Goal: Task Accomplishment & Management: Use online tool/utility

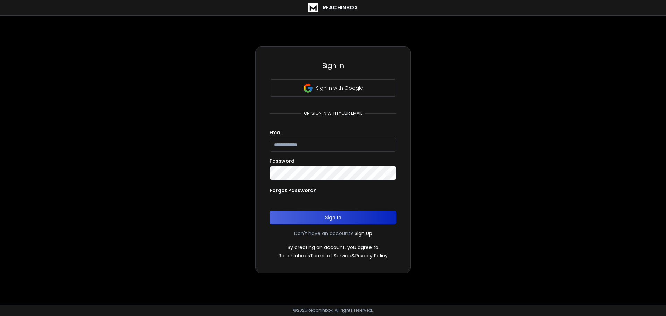
type input "**********"
click at [349, 215] on button "Sign In" at bounding box center [333, 218] width 127 height 14
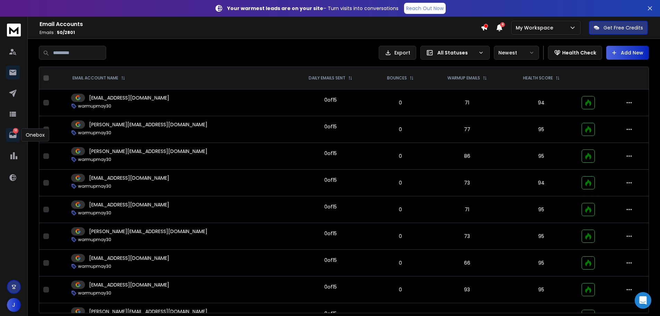
click at [14, 133] on p "18" at bounding box center [16, 131] width 6 height 6
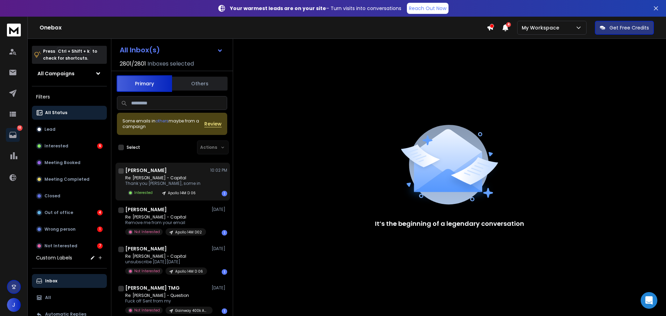
click at [151, 186] on div "Re: Hugh - Capital Thank you Gerold, some in Interested Apollo 14M D 06" at bounding box center [162, 185] width 75 height 21
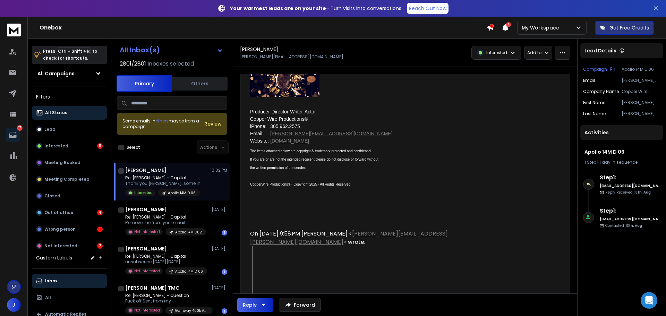
scroll to position [173, 0]
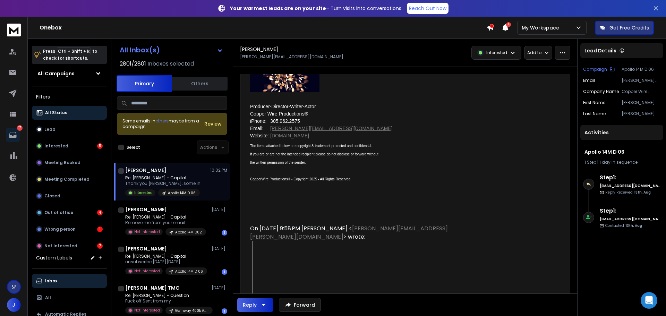
click at [567, 53] on button "button" at bounding box center [562, 53] width 15 height 14
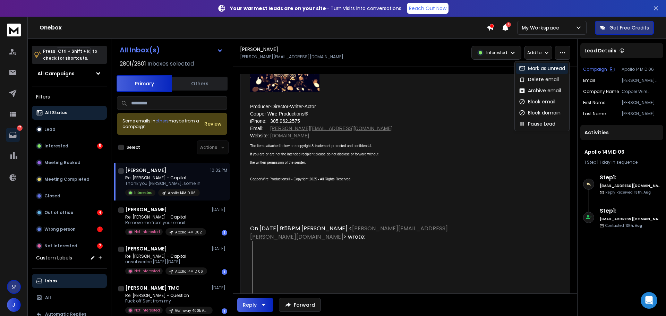
click at [545, 68] on div "Mark as unread" at bounding box center [542, 68] width 46 height 7
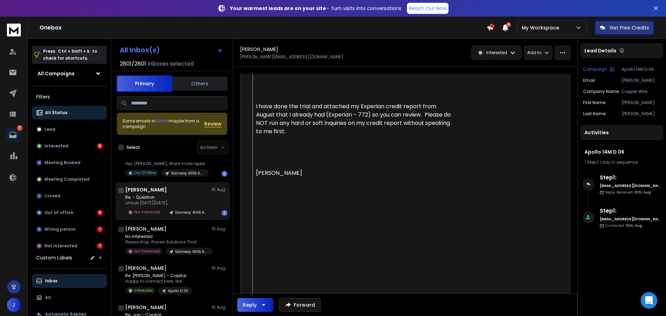
scroll to position [416, 0]
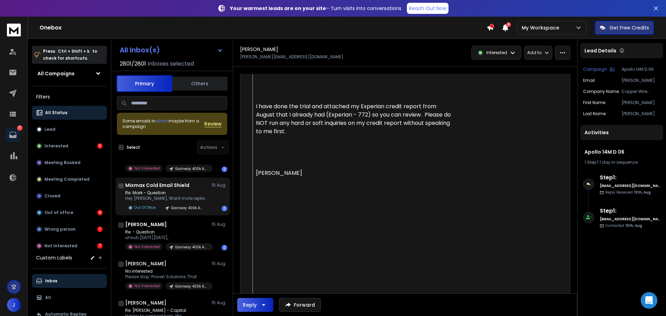
click at [173, 197] on p "Hey Amy, Want more replies to" at bounding box center [166, 199] width 83 height 6
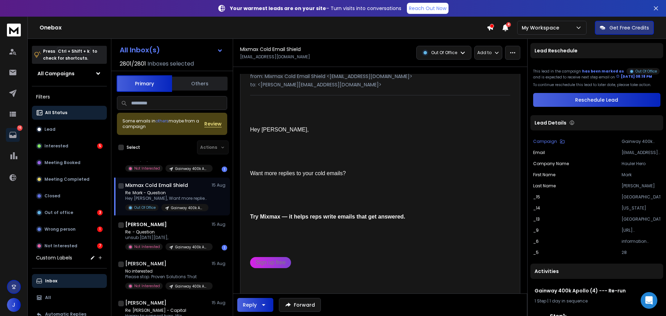
scroll to position [35, 0]
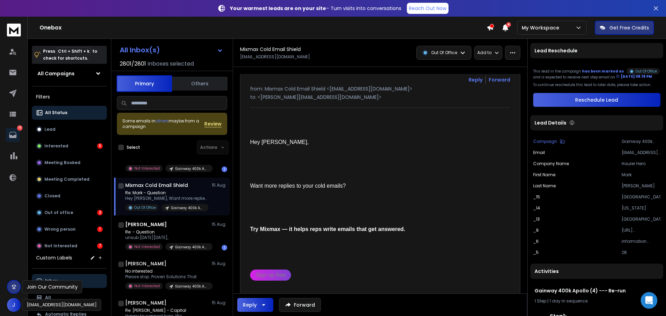
drag, startPoint x: 14, startPoint y: 305, endPoint x: 26, endPoint y: 305, distance: 12.1
click at [14, 305] on span "J" at bounding box center [14, 305] width 14 height 14
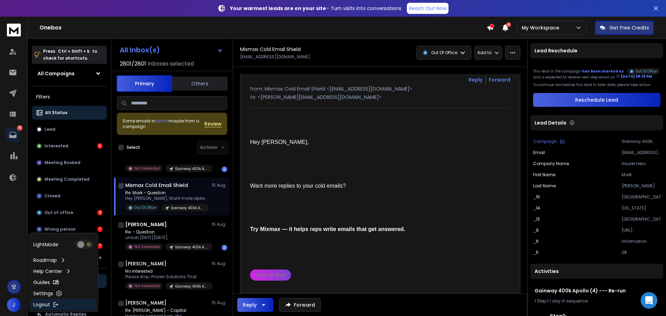
click at [67, 306] on div "Logout" at bounding box center [64, 304] width 66 height 11
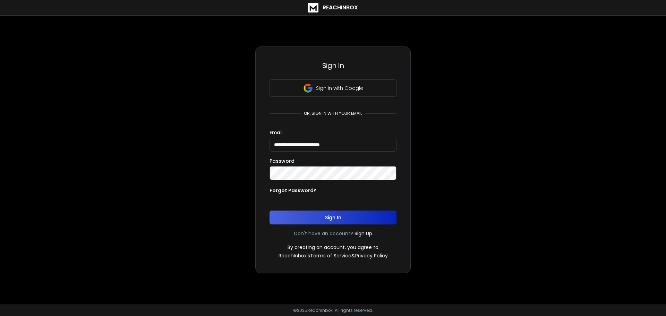
click at [339, 150] on input "**********" at bounding box center [333, 145] width 127 height 14
type input "**********"
click at [359, 215] on button "Sign In" at bounding box center [333, 218] width 127 height 14
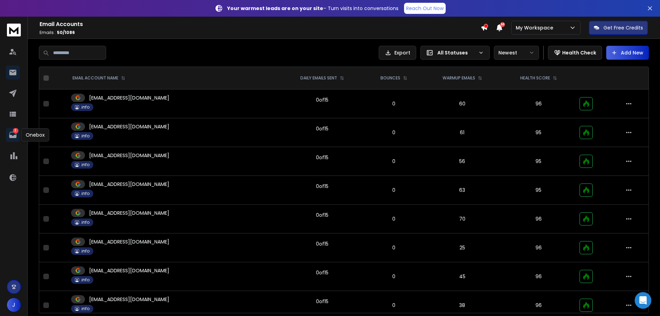
click at [15, 133] on p "3" at bounding box center [16, 131] width 6 height 6
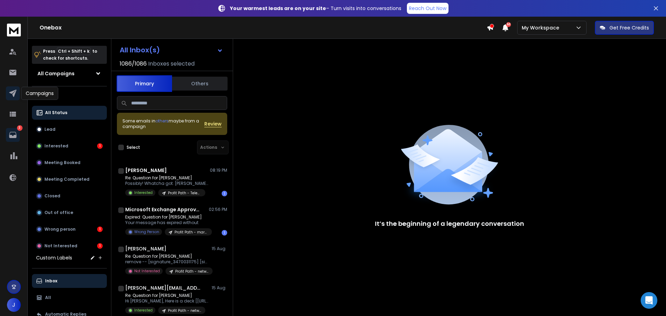
click at [8, 93] on link at bounding box center [13, 93] width 14 height 14
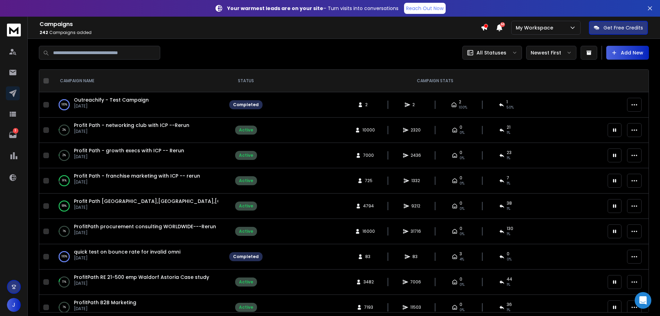
click at [637, 53] on button "Add New" at bounding box center [628, 53] width 43 height 14
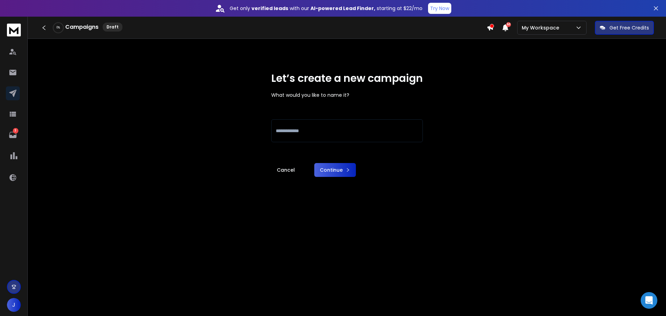
click at [311, 137] on input at bounding box center [347, 130] width 152 height 23
type input "**********"
click at [331, 169] on button "Continue" at bounding box center [335, 170] width 42 height 14
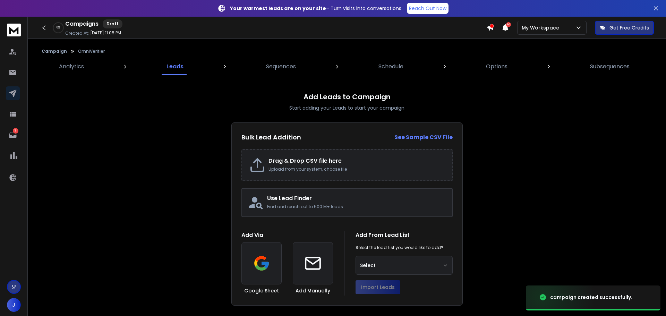
click at [311, 163] on h2 "Drag & Drop CSV file here" at bounding box center [357, 161] width 177 height 8
type input "**********"
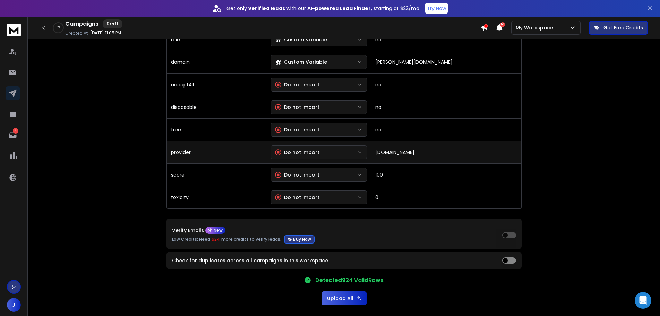
scroll to position [521, 0]
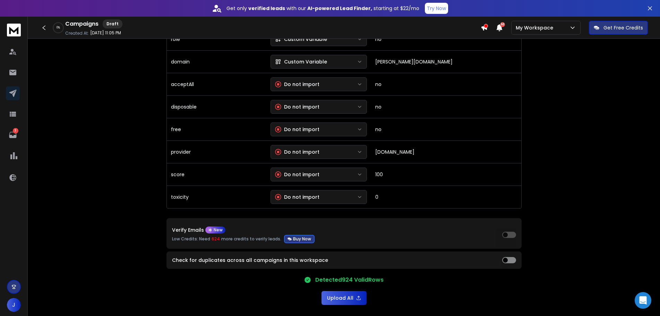
click at [348, 298] on button "Upload All" at bounding box center [344, 298] width 45 height 14
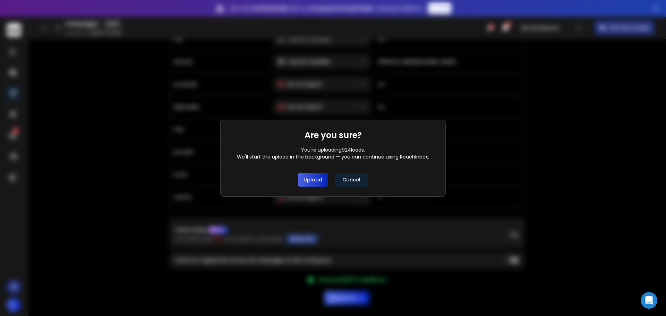
click at [312, 180] on button "Upload" at bounding box center [313, 180] width 30 height 14
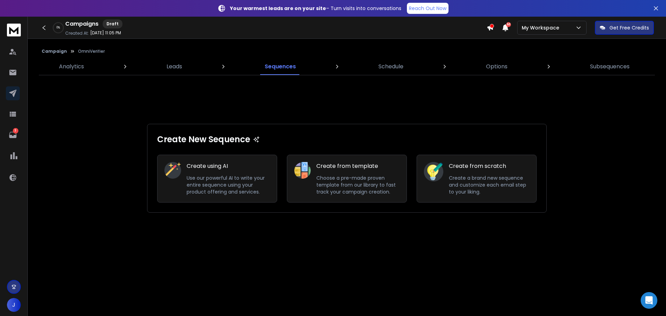
click at [475, 181] on p "Create a brand new sequence and customize each email step to your liking." at bounding box center [489, 185] width 81 height 21
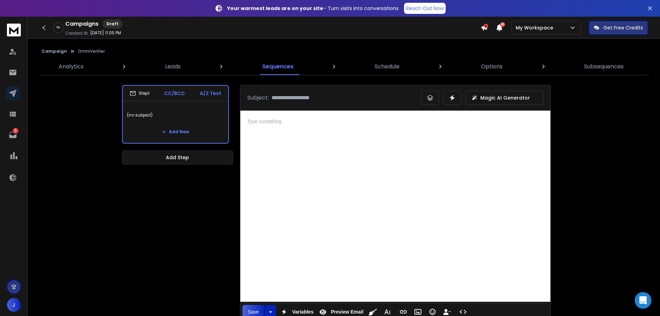
click at [294, 131] on div at bounding box center [395, 206] width 310 height 190
click at [294, 305] on body "Your warmest leads are on your site – Turn visits into conversations Reach Out …" at bounding box center [330, 158] width 660 height 316
click at [297, 311] on span "Variables" at bounding box center [303, 312] width 24 height 6
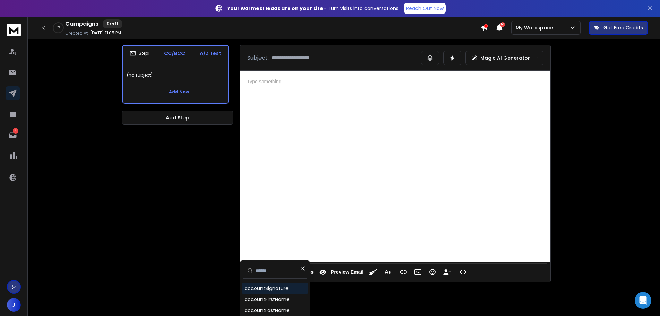
scroll to position [104, 0]
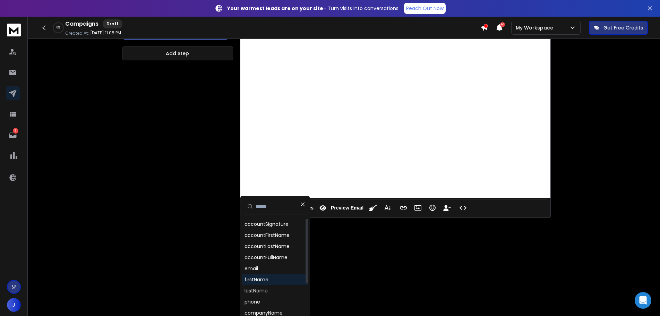
click at [260, 281] on div "firstName" at bounding box center [257, 279] width 24 height 7
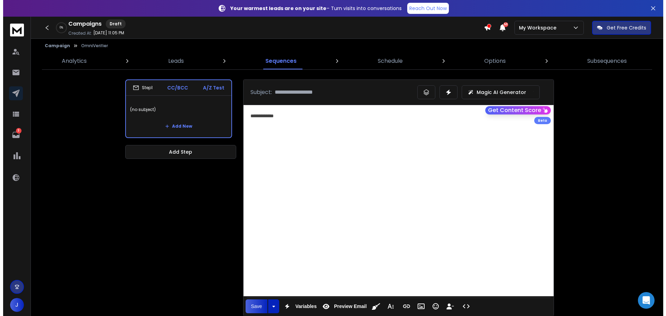
scroll to position [0, 0]
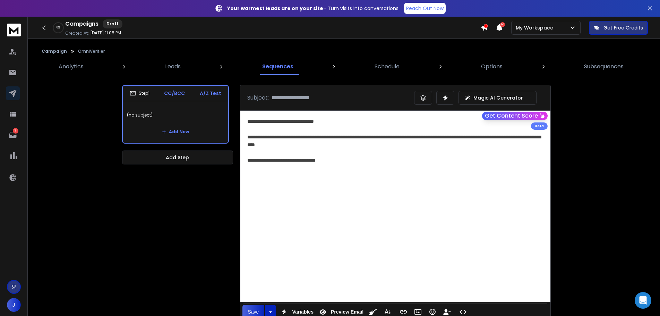
click at [293, 94] on input at bounding box center [340, 98] width 136 height 8
drag, startPoint x: 363, startPoint y: 99, endPoint x: 220, endPoint y: 100, distance: 142.6
click at [234, 101] on div "**********" at bounding box center [344, 203] width 444 height 237
type input "**********"
click at [362, 174] on div "**********" at bounding box center [395, 149] width 296 height 62
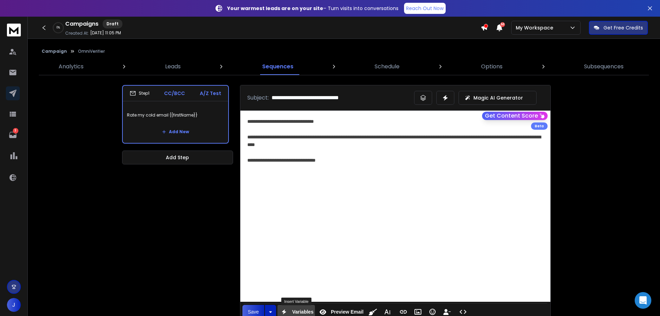
click at [295, 312] on span "Variables" at bounding box center [303, 312] width 24 height 6
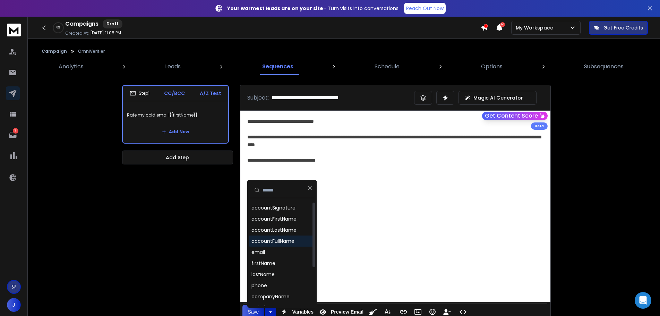
click at [283, 240] on div "accountFullName" at bounding box center [273, 241] width 43 height 7
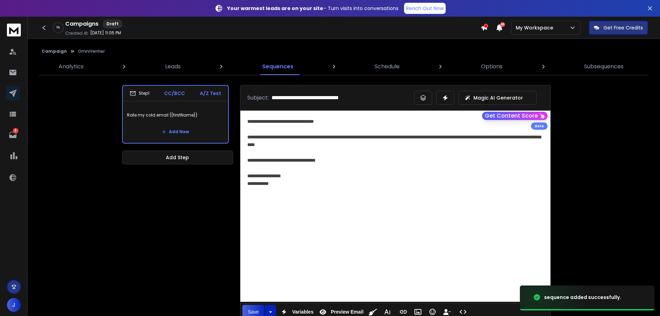
click at [183, 157] on button "Add Step" at bounding box center [177, 158] width 111 height 14
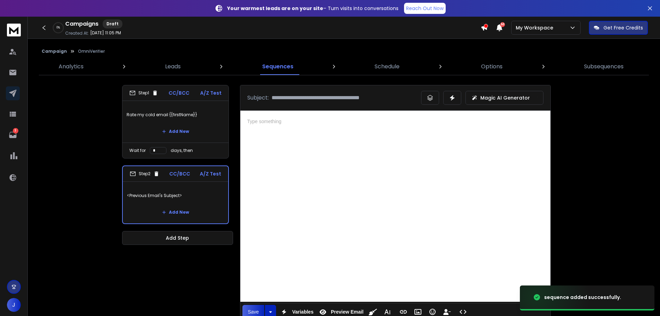
click at [152, 149] on input "*" at bounding box center [158, 150] width 17 height 7
type input "**********"
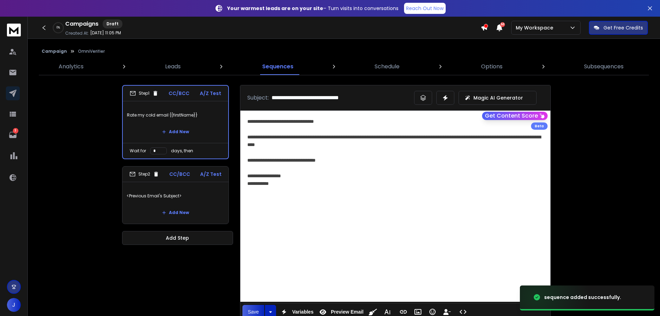
drag, startPoint x: 158, startPoint y: 205, endPoint x: 225, endPoint y: 176, distance: 72.9
click at [158, 205] on p "<Previous Email's Subject>" at bounding box center [176, 195] width 98 height 19
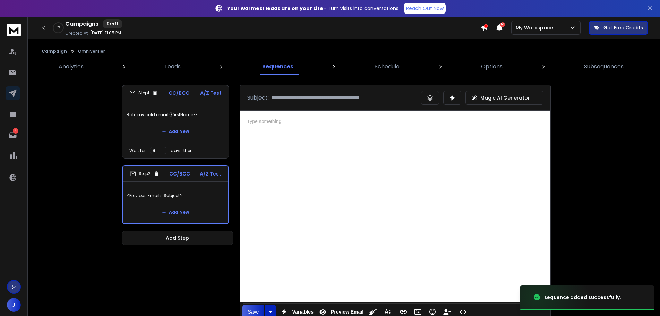
click at [295, 148] on div at bounding box center [395, 206] width 310 height 190
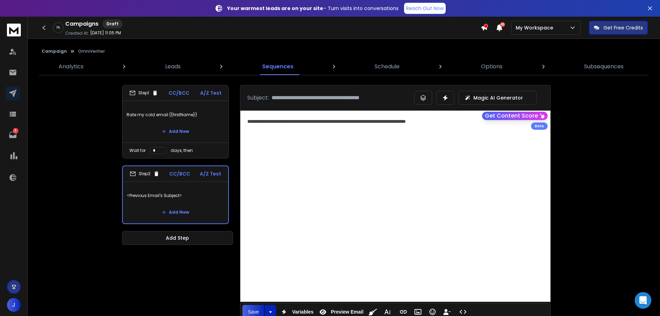
click at [157, 151] on input "*" at bounding box center [158, 150] width 17 height 7
type input "**********"
type input "*"
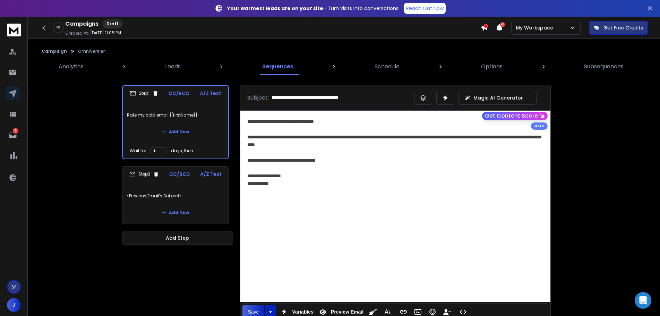
click at [180, 195] on p "<Previous Email's Subject>" at bounding box center [176, 195] width 98 height 19
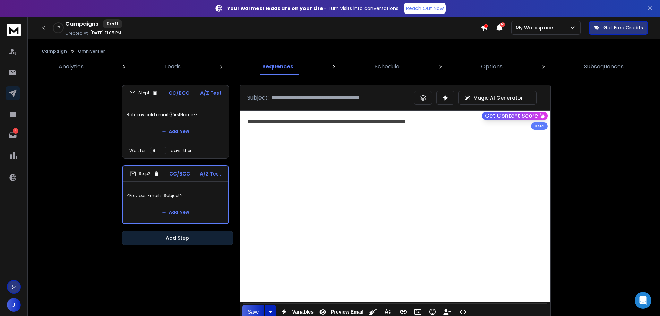
type input "*"
type input "**********"
click at [185, 237] on button "Add Step" at bounding box center [177, 238] width 111 height 14
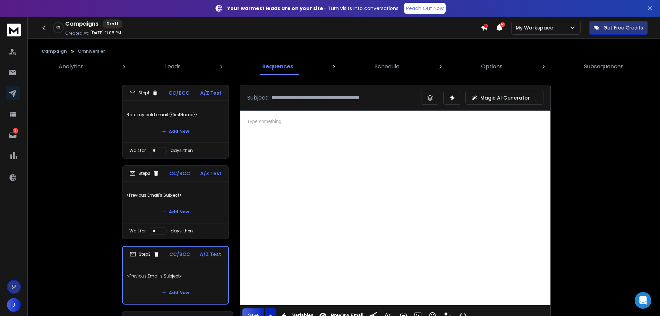
click at [156, 230] on input "*" at bounding box center [158, 231] width 17 height 7
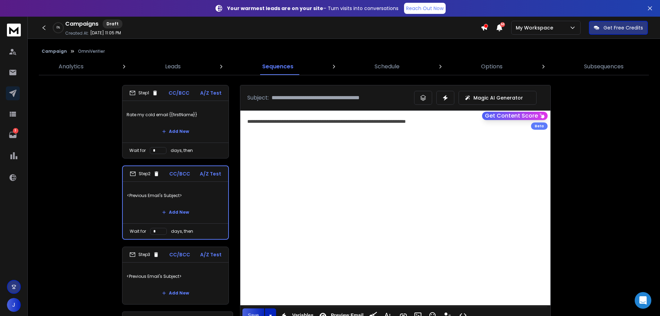
click at [176, 264] on div "<Previous Email's Subject> Add New" at bounding box center [175, 284] width 106 height 42
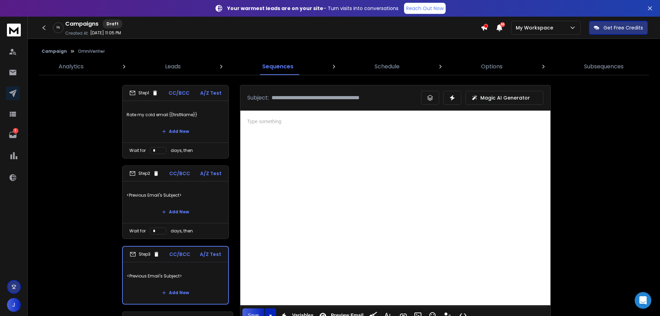
type input "*"
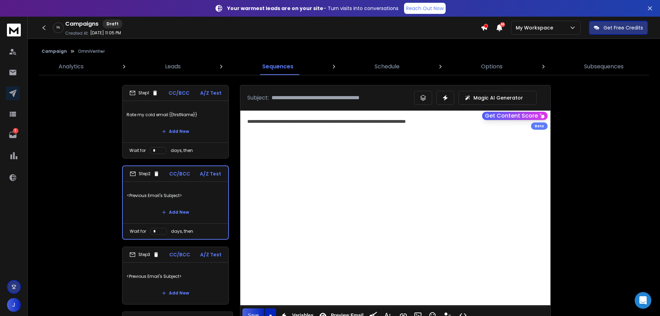
click at [173, 277] on p "<Previous Email's Subject>" at bounding box center [176, 276] width 98 height 19
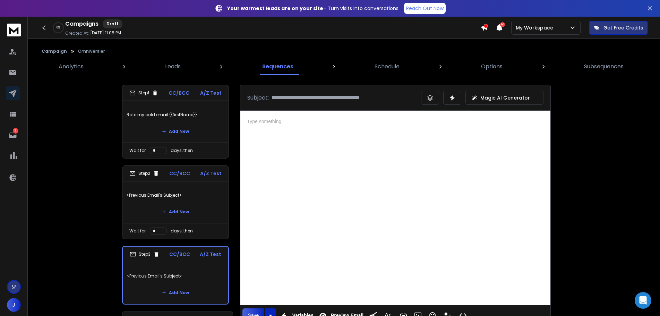
click at [303, 164] on div at bounding box center [395, 206] width 310 height 190
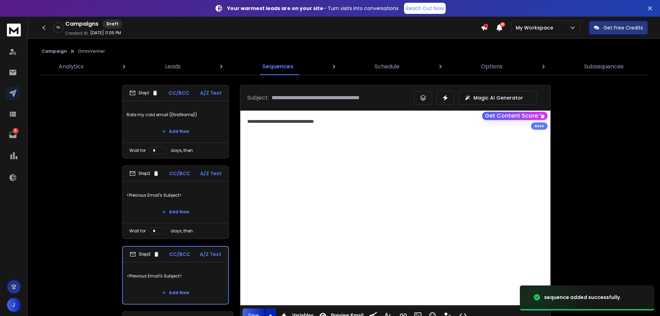
drag, startPoint x: 382, startPoint y: 63, endPoint x: 405, endPoint y: 61, distance: 23.3
click at [381, 63] on p "Schedule" at bounding box center [387, 66] width 25 height 8
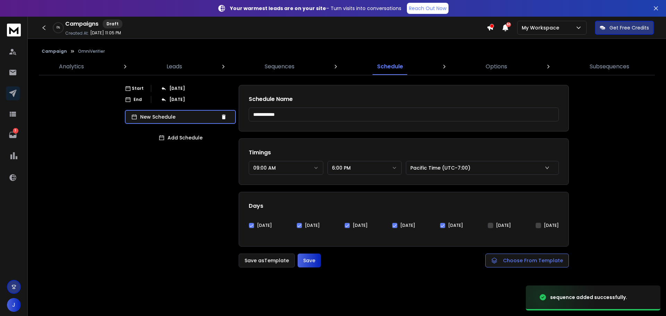
click at [425, 176] on div "Timings 09:00 AM ******** ******** ******** ******** ******** ******** ********…" at bounding box center [404, 161] width 330 height 46
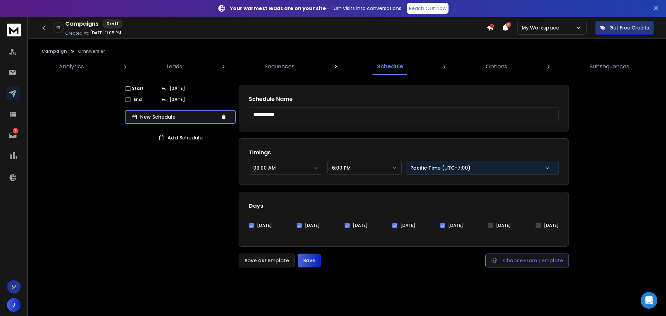
click at [430, 166] on p "Pacific Time (UTC-7:00)" at bounding box center [441, 167] width 63 height 7
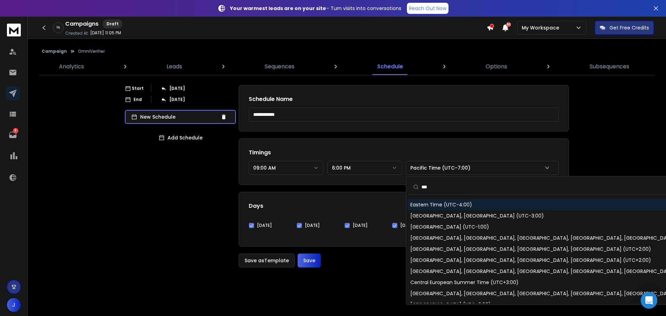
type input "***"
click at [440, 204] on div "Eastern Time (UTC-4:00)" at bounding box center [441, 204] width 62 height 7
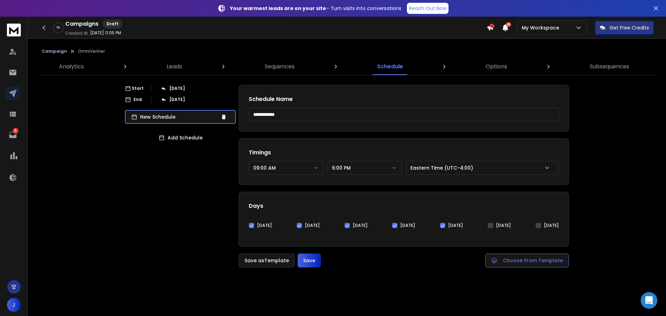
click at [310, 260] on button "Save" at bounding box center [309, 261] width 23 height 14
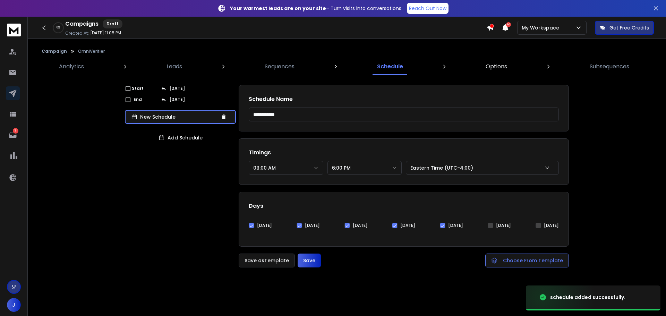
click at [495, 66] on p "Options" at bounding box center [497, 66] width 22 height 8
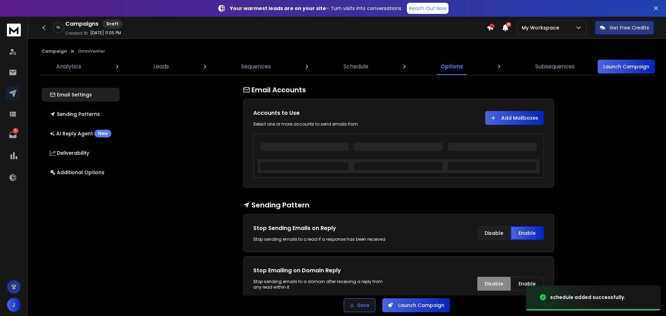
click at [510, 115] on button "Add Mailboxes" at bounding box center [514, 118] width 59 height 14
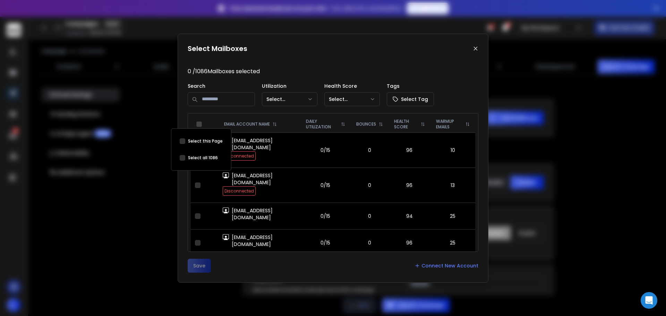
click at [182, 160] on button "Select this Page" at bounding box center [183, 158] width 6 height 6
click at [197, 272] on button "Save" at bounding box center [199, 266] width 23 height 14
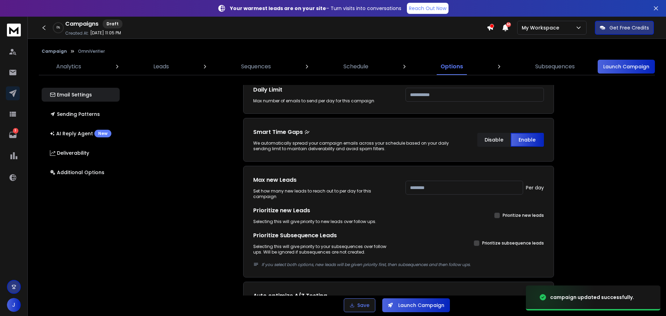
scroll to position [243, 0]
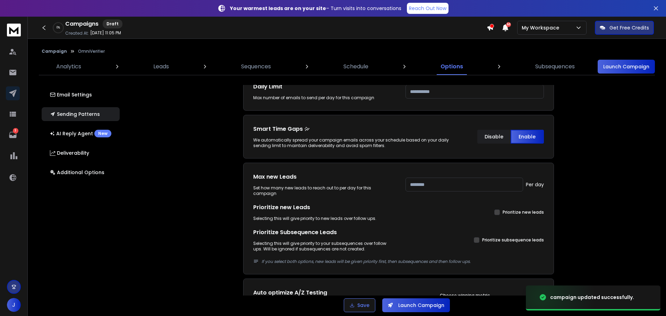
click at [442, 187] on input "***" at bounding box center [465, 185] width 118 height 14
type input "*****"
click at [420, 217] on div "Prioritize new leads" at bounding box center [475, 212] width 138 height 14
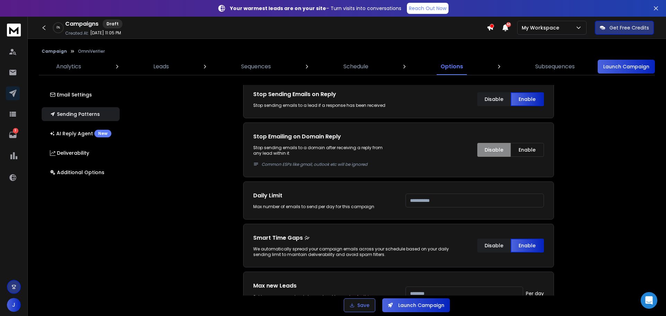
click at [430, 202] on input "***" at bounding box center [475, 201] width 138 height 14
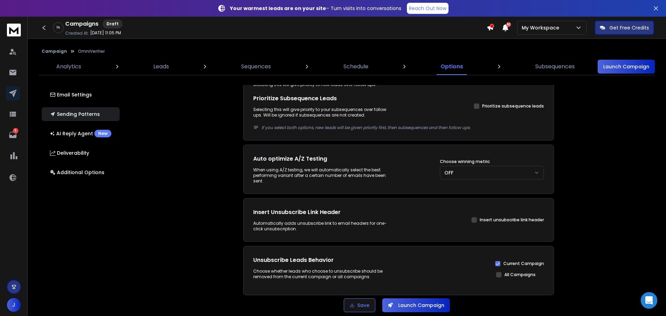
type input "*****"
click at [363, 215] on h1 "Insert Unsubscribe Link Header" at bounding box center [322, 212] width 138 height 8
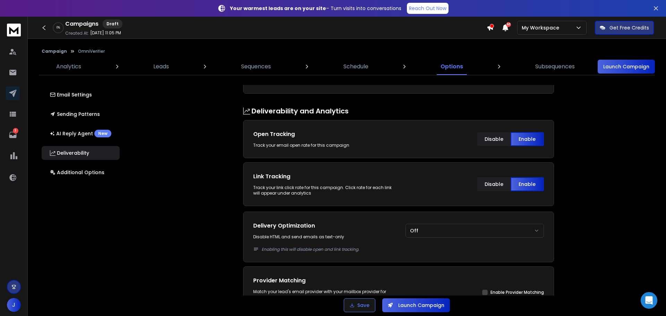
scroll to position [798, 0]
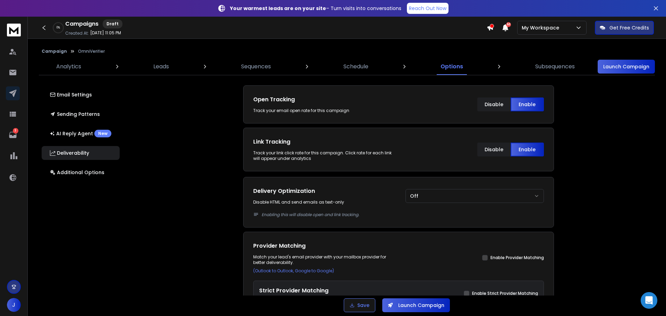
click at [489, 145] on button "Disable" at bounding box center [493, 150] width 33 height 14
click at [492, 111] on button "Disable" at bounding box center [493, 105] width 33 height 14
click at [490, 105] on button "Disable" at bounding box center [493, 105] width 33 height 14
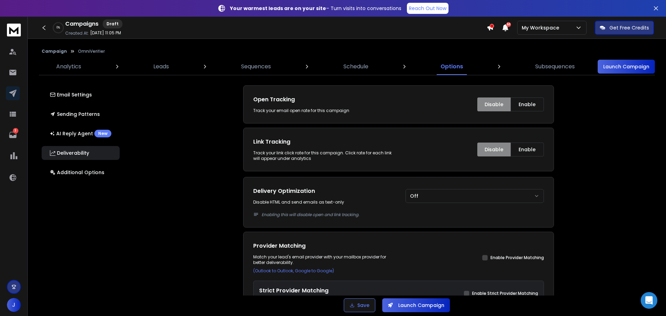
click at [431, 205] on div "**********" at bounding box center [398, 196] width 291 height 18
click at [422, 201] on button "Off" at bounding box center [475, 196] width 138 height 14
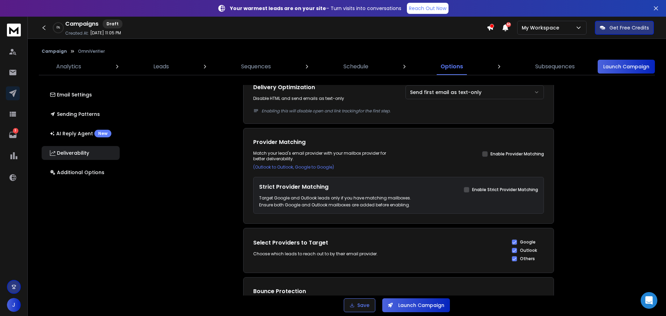
scroll to position [902, 0]
click at [439, 90] on button "Send first email as text-only" at bounding box center [475, 92] width 138 height 14
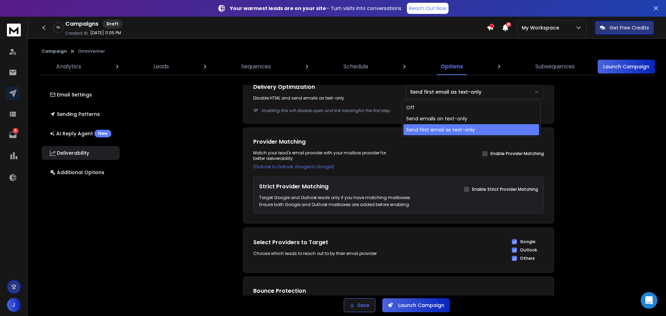
select select "*"
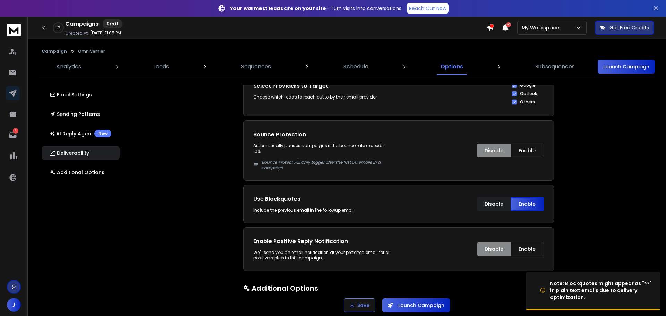
scroll to position [1076, 0]
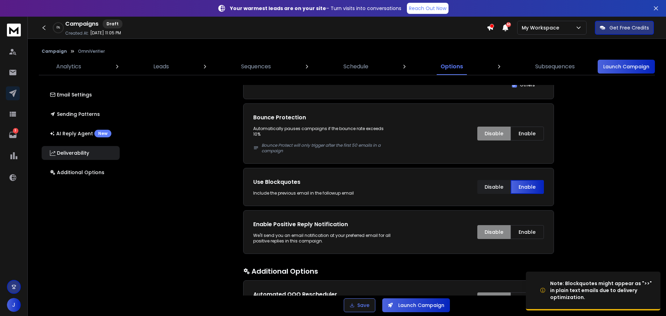
drag, startPoint x: 357, startPoint y: 308, endPoint x: 376, endPoint y: 307, distance: 19.1
click at [357, 308] on button "Save" at bounding box center [360, 305] width 32 height 14
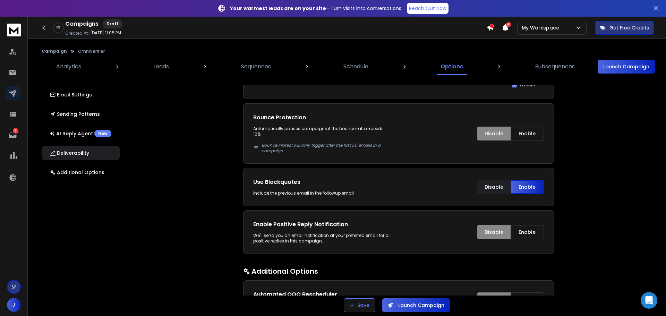
click at [426, 306] on button "Launch Campaign" at bounding box center [416, 305] width 68 height 14
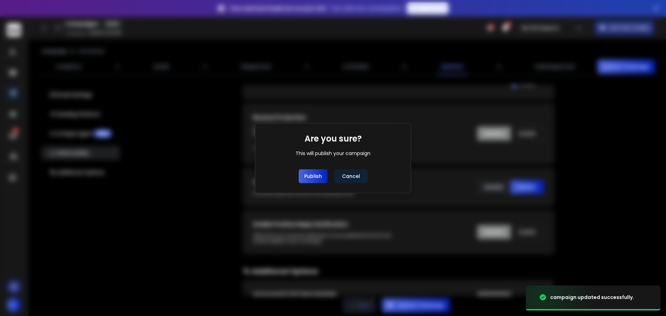
click at [318, 178] on button "Publish" at bounding box center [313, 176] width 29 height 14
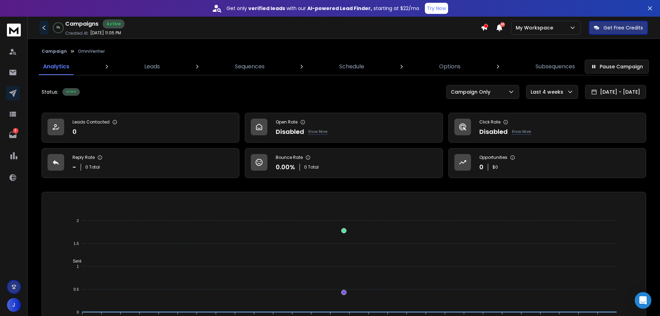
click at [44, 28] on icon at bounding box center [44, 28] width 6 height 6
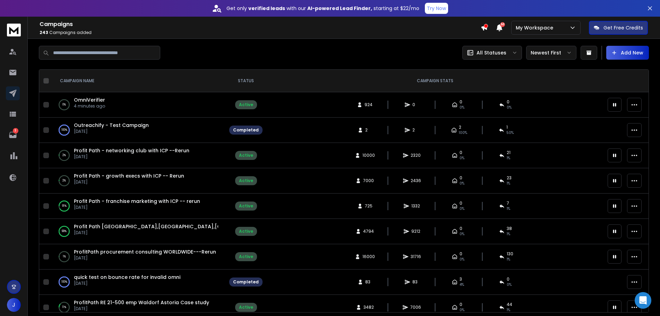
click at [633, 104] on button "button" at bounding box center [634, 105] width 15 height 14
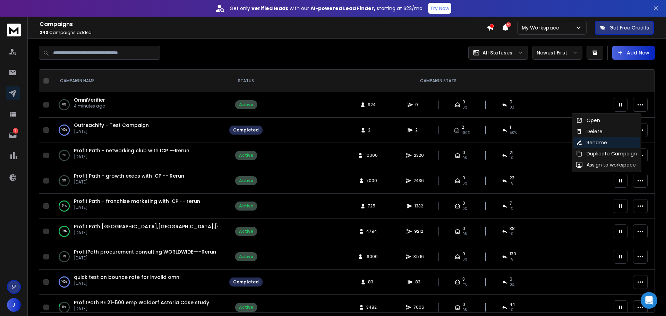
click at [604, 140] on div "Rename" at bounding box center [591, 142] width 31 height 7
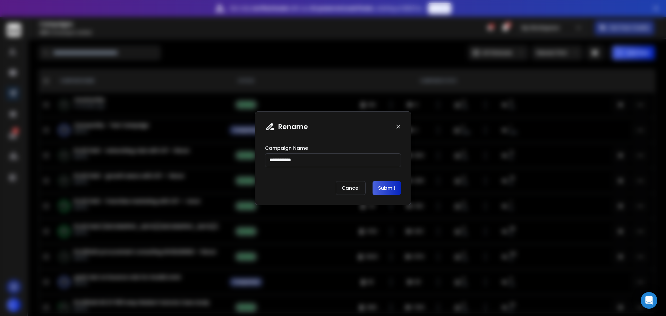
click at [321, 160] on input "**********" at bounding box center [333, 160] width 136 height 14
type input "**********"
click at [387, 186] on button "Submit" at bounding box center [387, 188] width 28 height 14
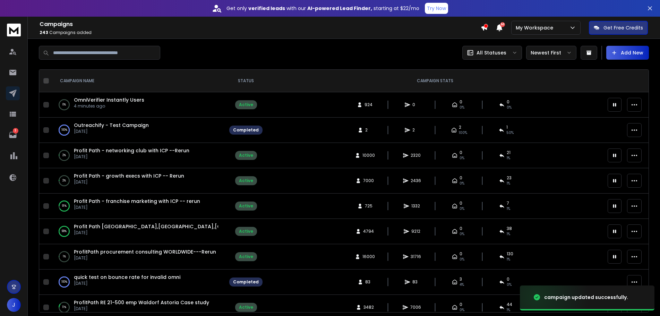
click at [631, 101] on icon "button" at bounding box center [634, 104] width 7 height 7
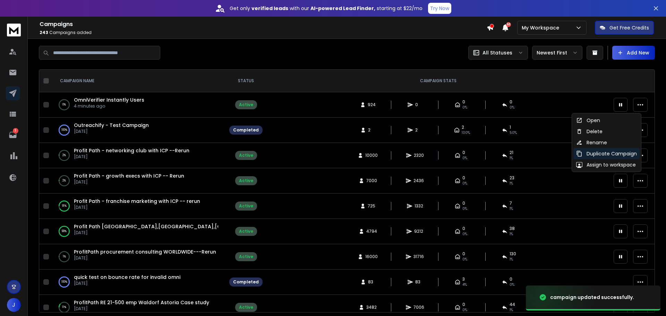
click at [601, 153] on div "Duplicate Campaign" at bounding box center [606, 153] width 61 height 7
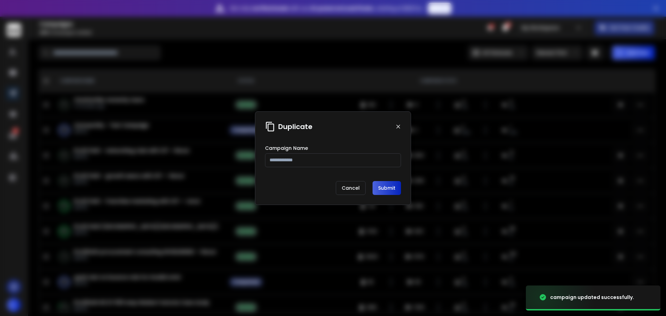
click at [300, 160] on input "text" at bounding box center [333, 160] width 136 height 14
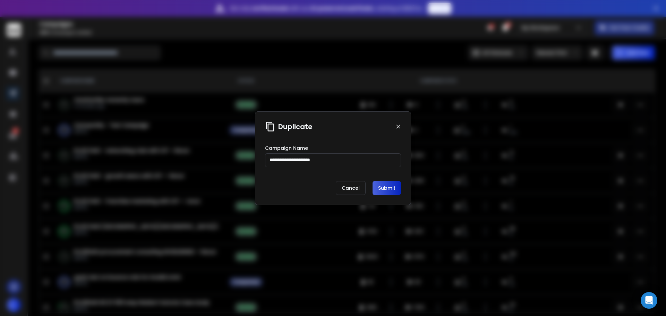
type input "**********"
click at [397, 190] on button "Submit" at bounding box center [387, 188] width 28 height 14
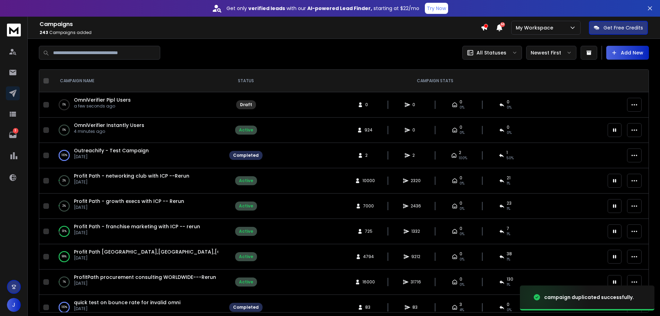
click at [120, 101] on span "OmniVerifier Pipl Users" at bounding box center [102, 99] width 57 height 7
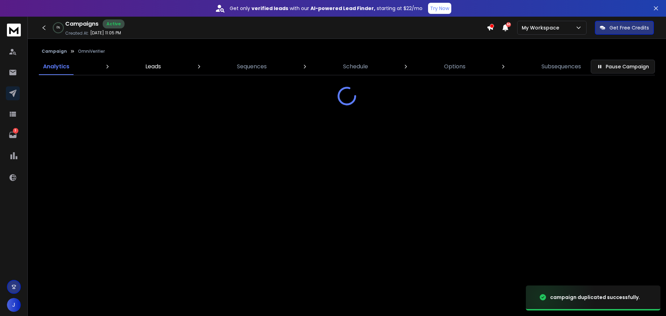
click at [157, 64] on p "Leads" at bounding box center [153, 66] width 16 height 8
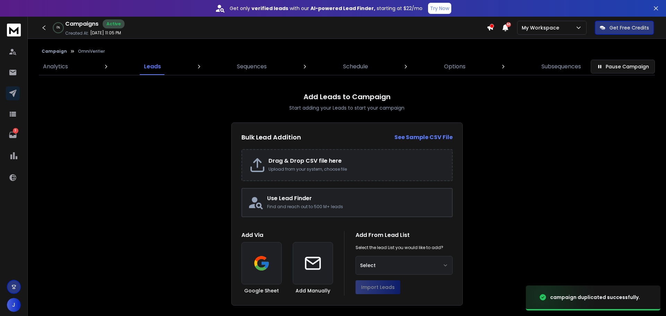
click at [304, 159] on h2 "Drag & Drop CSV file here" at bounding box center [357, 161] width 177 height 8
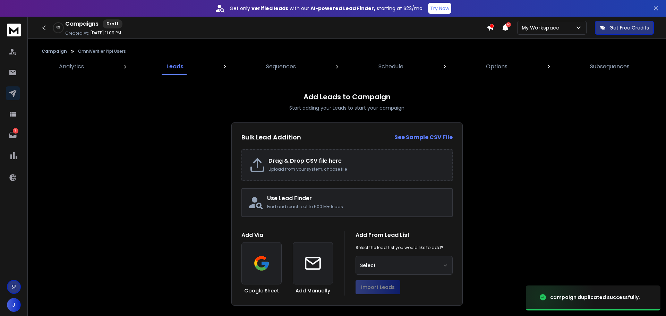
type input "**********"
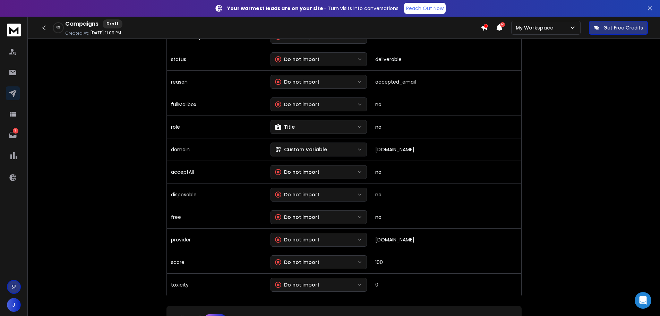
scroll to position [473, 0]
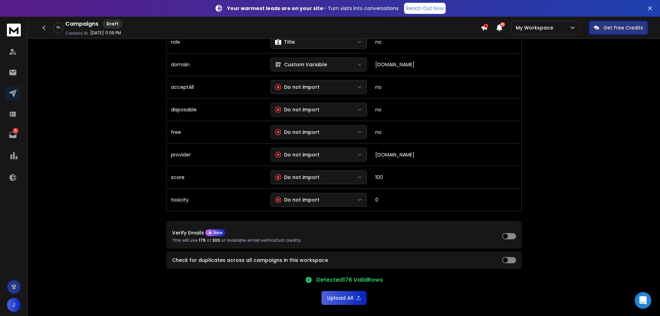
click at [343, 296] on button "Upload All" at bounding box center [344, 298] width 45 height 14
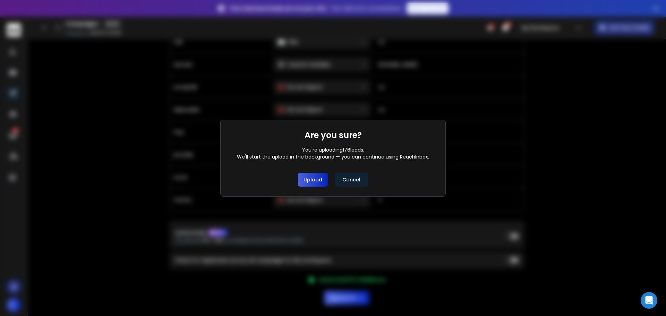
click at [344, 186] on button "Cancel" at bounding box center [351, 180] width 33 height 14
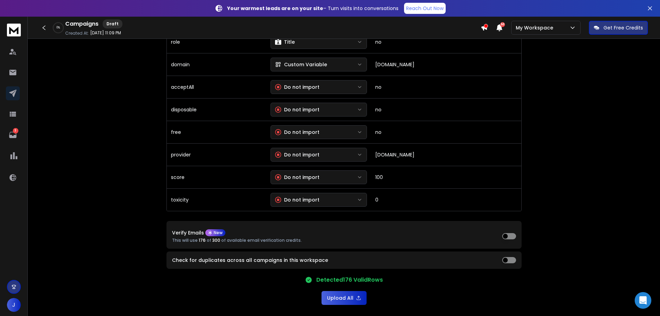
drag, startPoint x: 560, startPoint y: 229, endPoint x: 566, endPoint y: 150, distance: 79.4
click at [334, 294] on button "Upload All" at bounding box center [344, 298] width 45 height 14
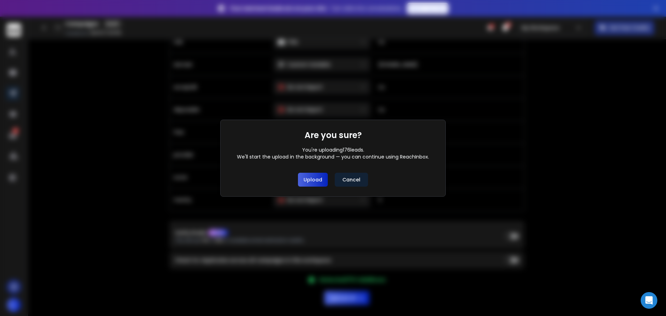
click at [319, 178] on button "Upload" at bounding box center [313, 180] width 30 height 14
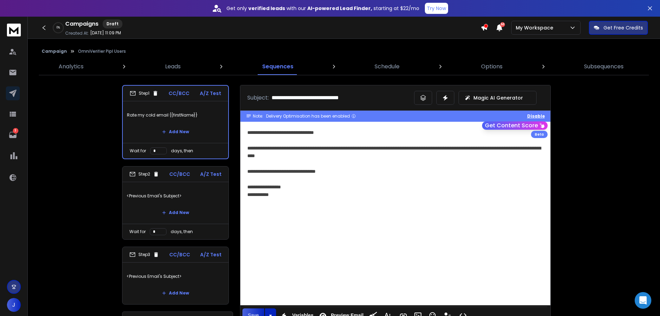
click at [312, 136] on div "**********" at bounding box center [395, 164] width 296 height 70
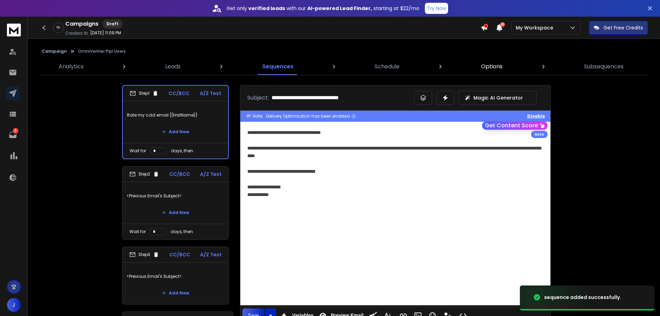
click at [494, 65] on p "Options" at bounding box center [492, 66] width 22 height 8
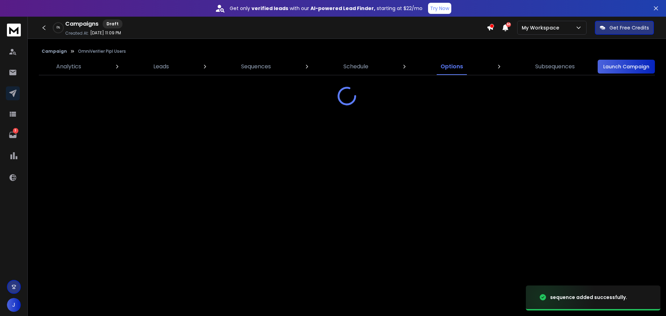
select select "*"
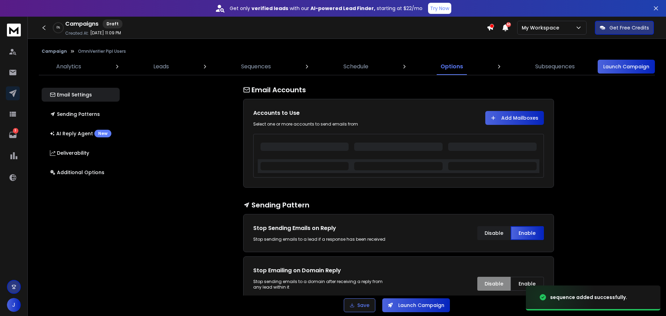
click at [412, 303] on button "Launch Campaign" at bounding box center [416, 305] width 68 height 14
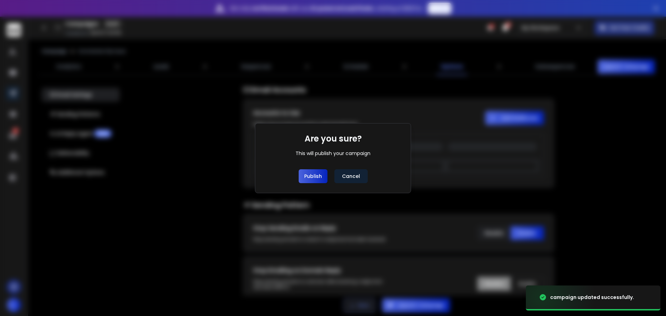
click at [319, 182] on button "Publish" at bounding box center [313, 176] width 29 height 14
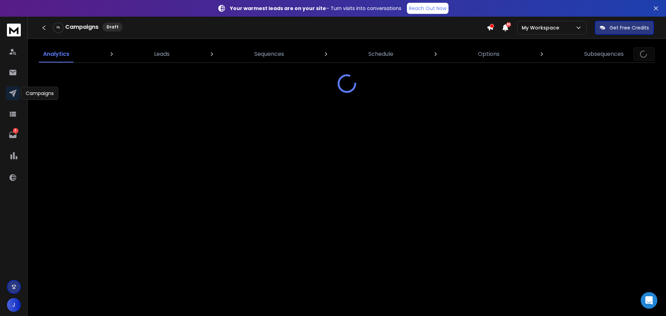
click at [14, 95] on icon at bounding box center [12, 93] width 7 height 7
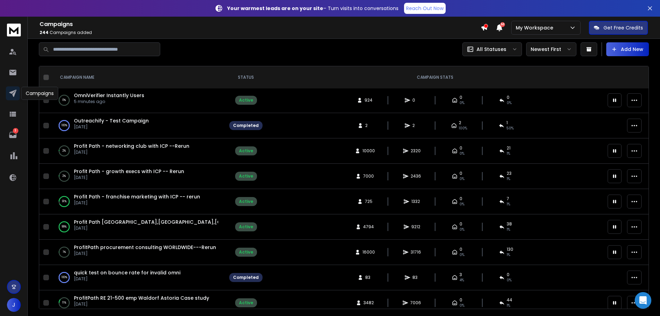
scroll to position [104, 0]
